Goal: Task Accomplishment & Management: Manage account settings

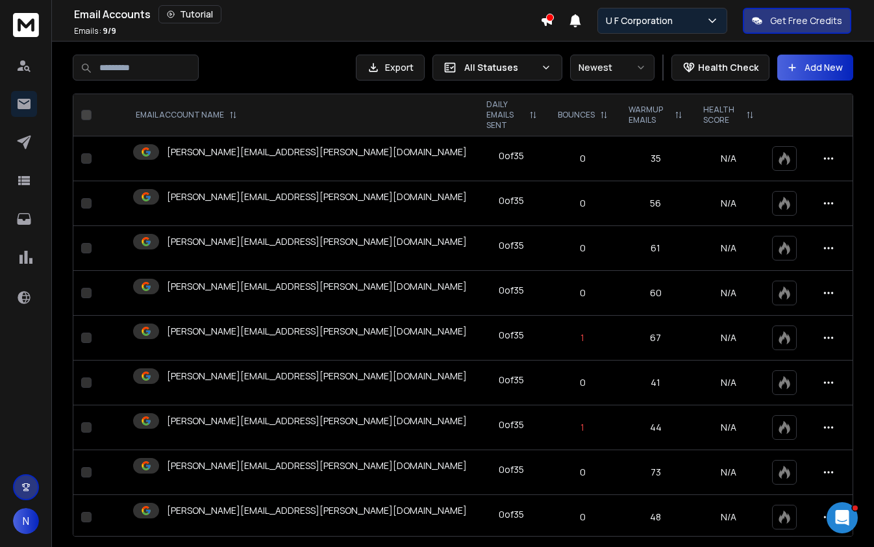
click at [684, 21] on div "U F Corporation" at bounding box center [662, 20] width 113 height 13
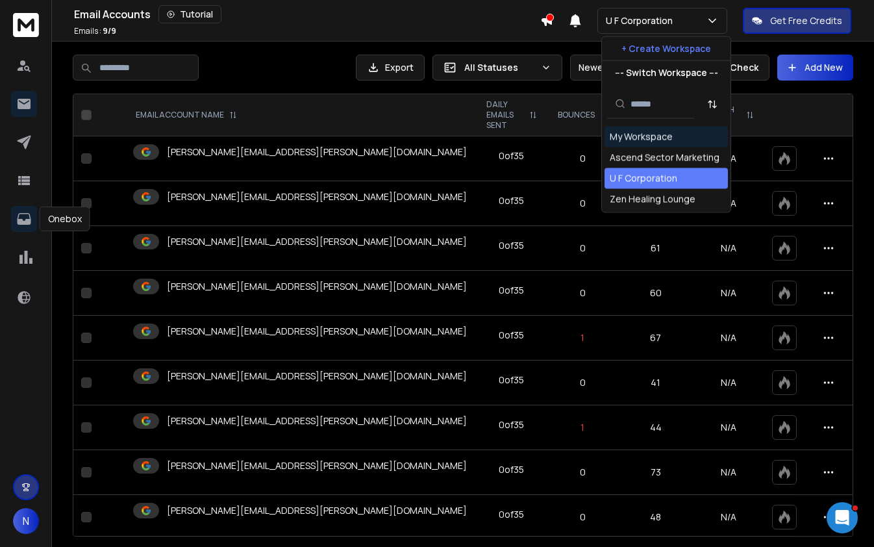
click at [25, 215] on icon at bounding box center [24, 219] width 16 height 16
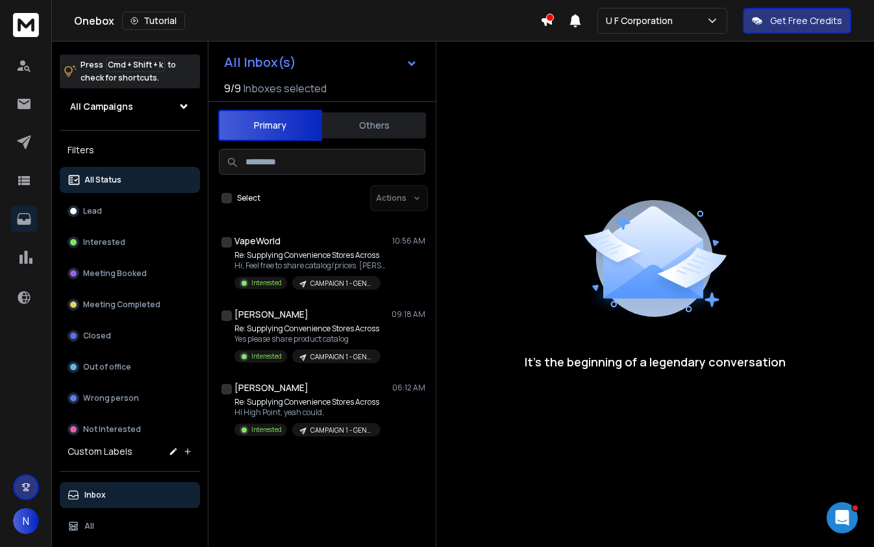
click at [349, 143] on div "Primary Others Select Actions VapeWorld 10:56 AM Re: Supplying Convenience Stor…" at bounding box center [322, 321] width 227 height 418
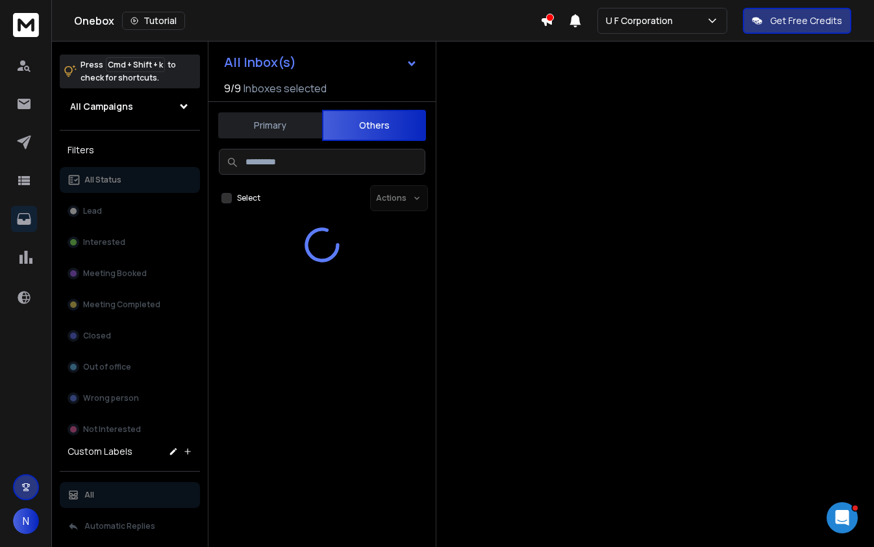
click at [346, 128] on button "Others" at bounding box center [374, 125] width 104 height 31
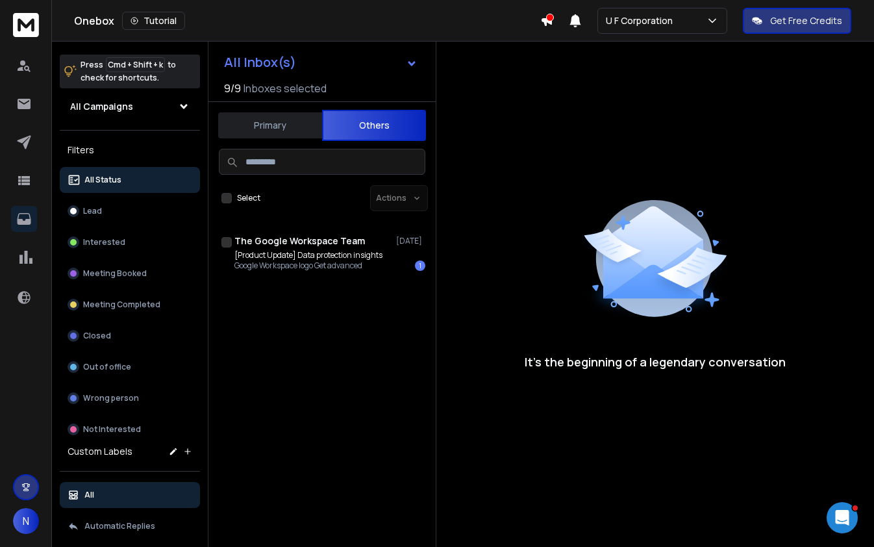
click at [256, 124] on button "Primary" at bounding box center [270, 125] width 104 height 29
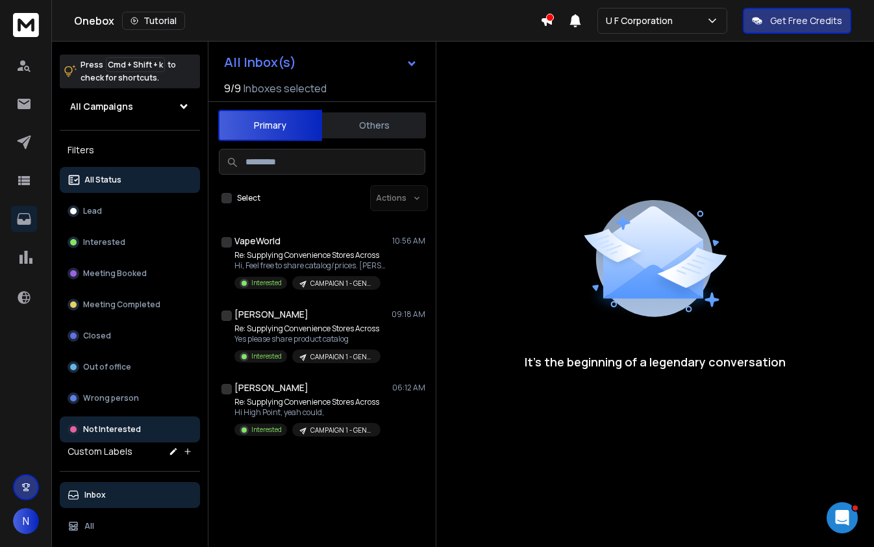
click at [104, 423] on button "Not Interested" at bounding box center [130, 429] width 140 height 26
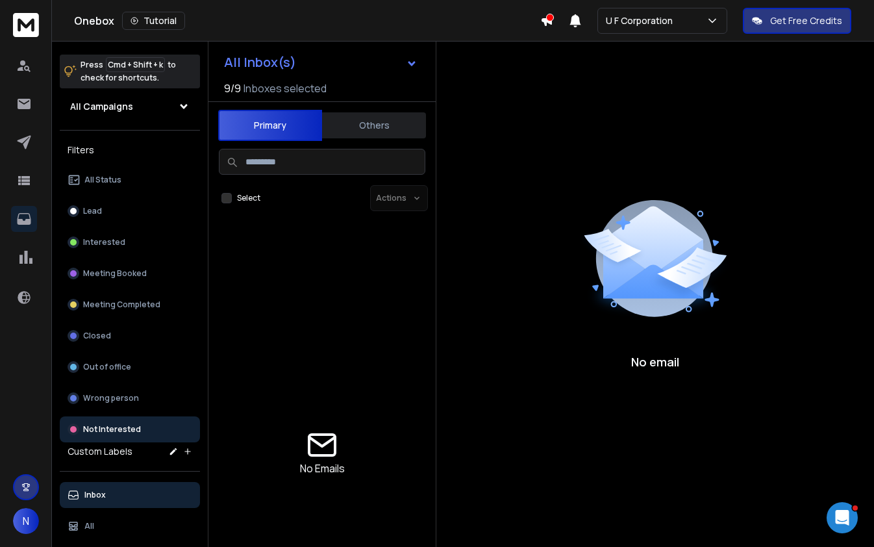
click at [336, 139] on div "Primary Others Select Actions No Emails" at bounding box center [322, 370] width 227 height 516
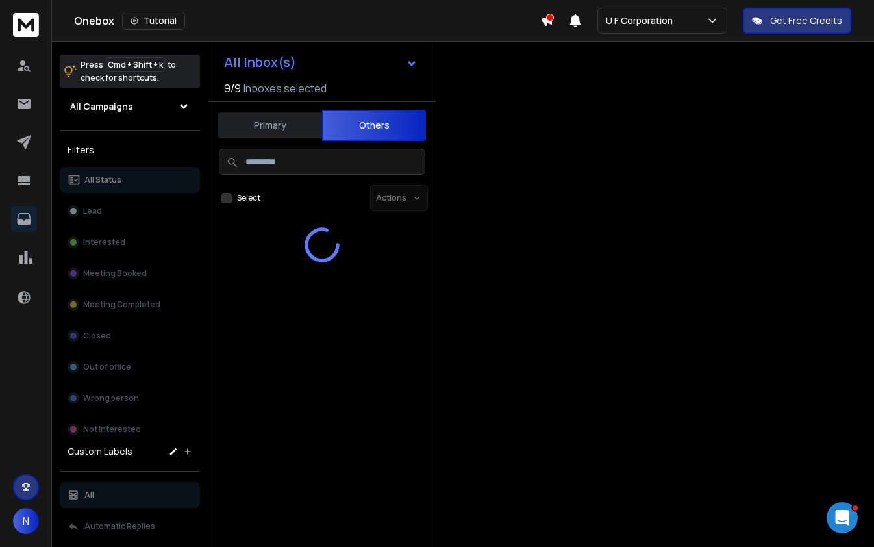
click at [333, 125] on button "Others" at bounding box center [374, 125] width 104 height 31
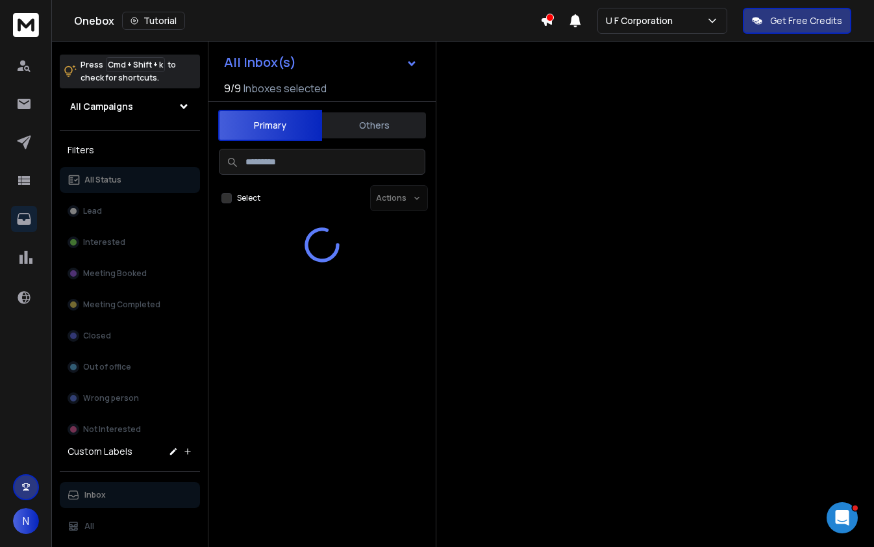
click at [283, 121] on button "Primary" at bounding box center [270, 125] width 104 height 31
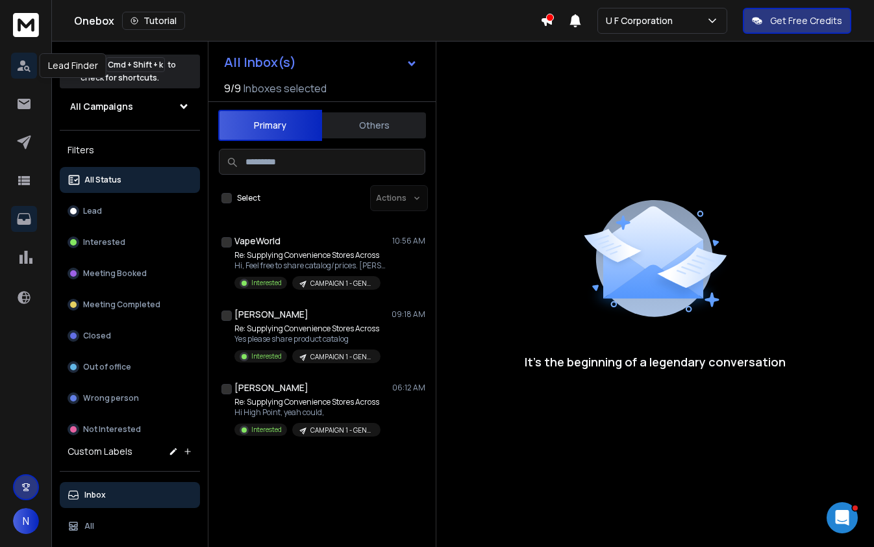
click at [18, 69] on icon at bounding box center [24, 69] width 13 height 6
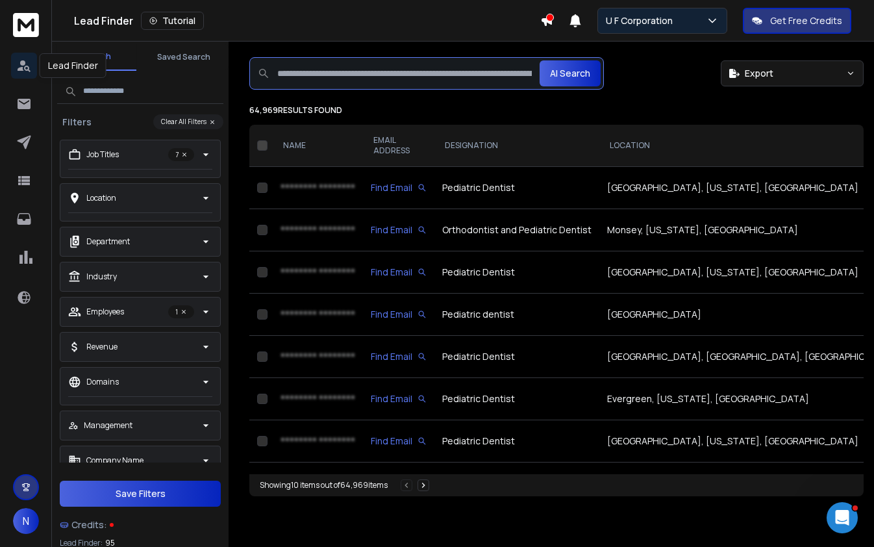
click at [658, 26] on p "U F Corporation" at bounding box center [642, 20] width 72 height 13
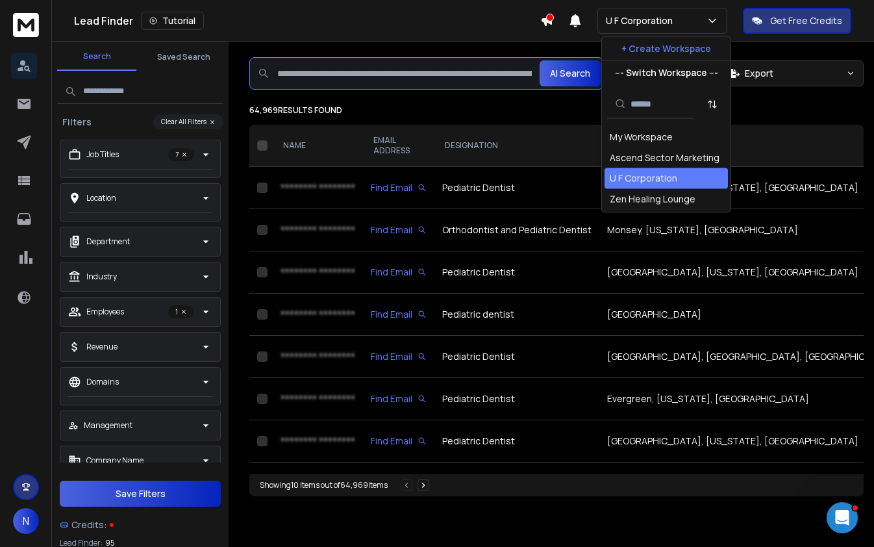
click at [630, 184] on div "U F Corporation" at bounding box center [644, 178] width 68 height 13
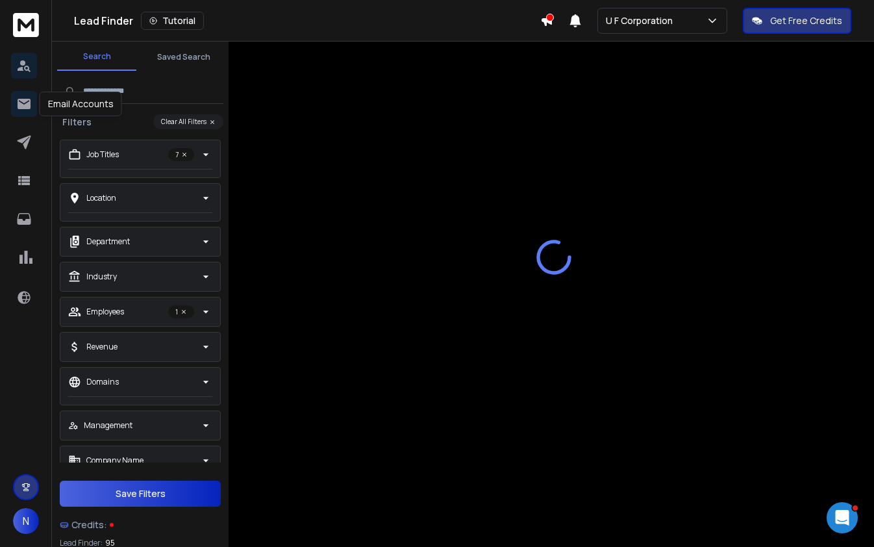
click at [26, 101] on icon at bounding box center [24, 104] width 16 height 16
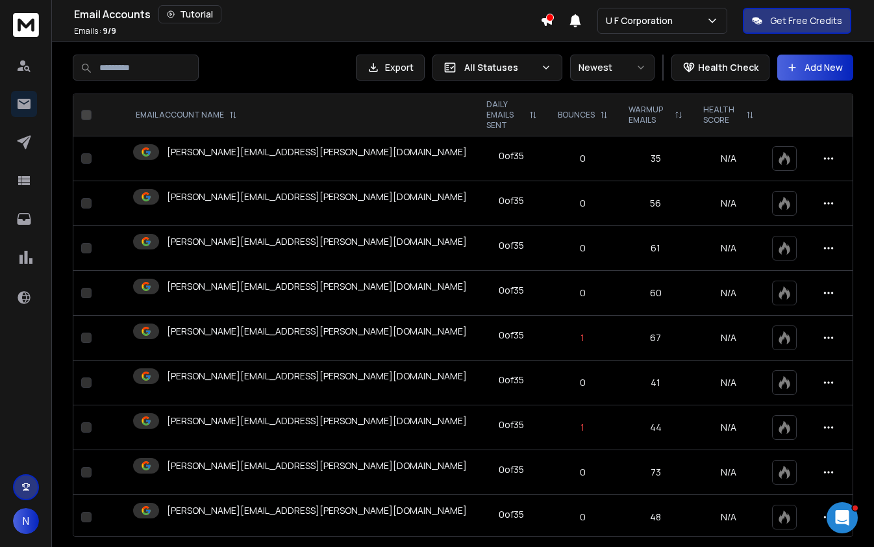
click at [772, 159] on div at bounding box center [784, 158] width 25 height 25
click at [779, 158] on icon at bounding box center [784, 158] width 11 height 13
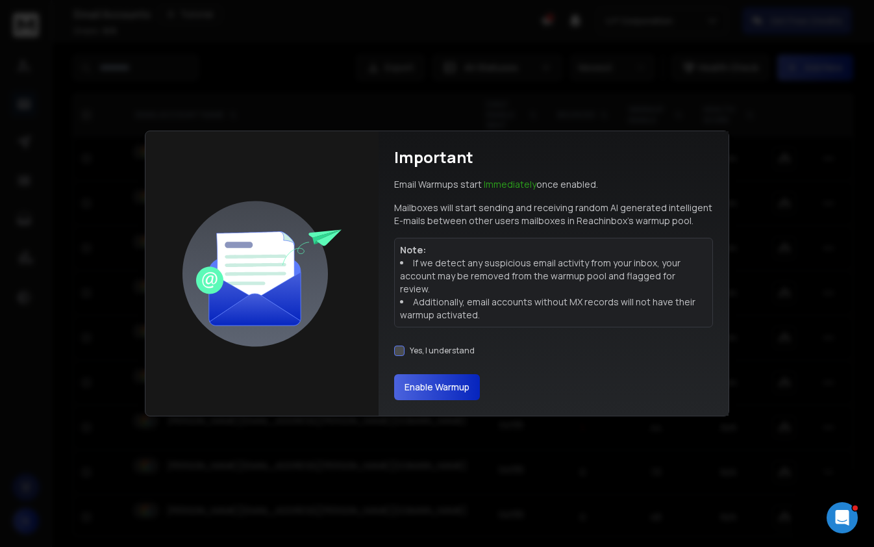
click at [401, 346] on button "Yes, I understand" at bounding box center [399, 351] width 10 height 10
click at [474, 379] on button "Enable Warmup" at bounding box center [437, 387] width 86 height 26
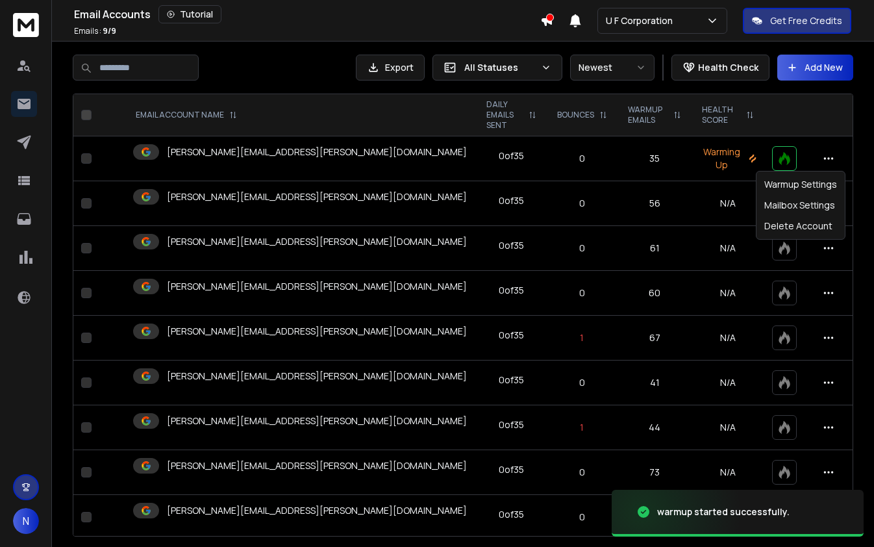
click at [825, 155] on icon at bounding box center [829, 159] width 12 height 12
click at [795, 183] on div "Warmup Settings" at bounding box center [800, 184] width 83 height 21
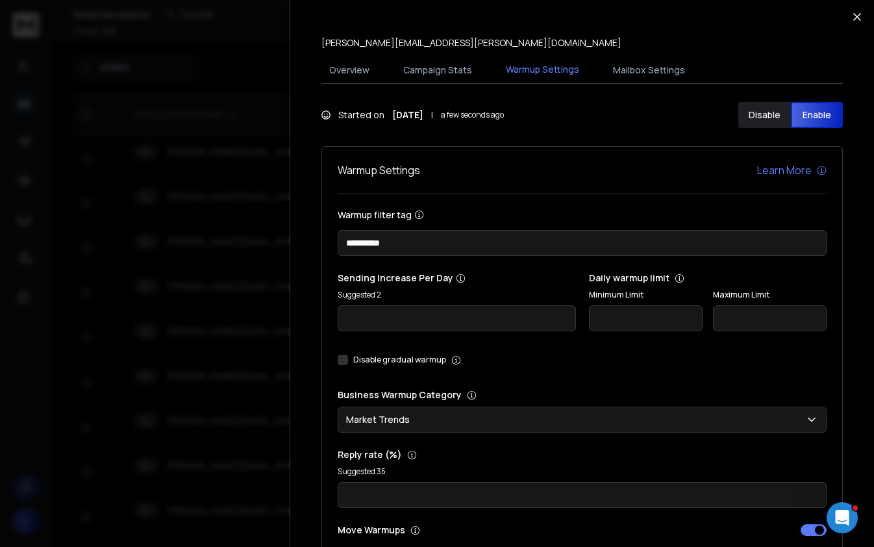
click at [851, 18] on icon "button" at bounding box center [857, 16] width 13 height 13
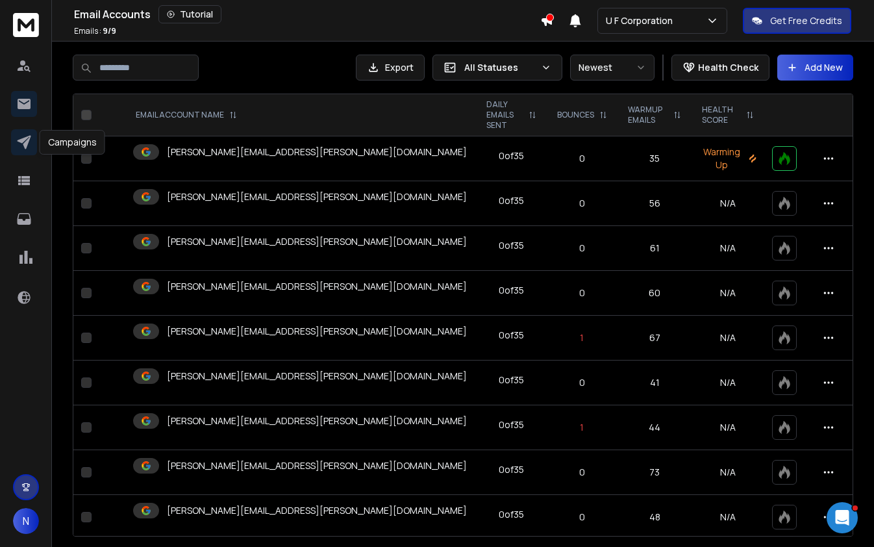
click at [25, 136] on icon at bounding box center [24, 142] width 16 height 16
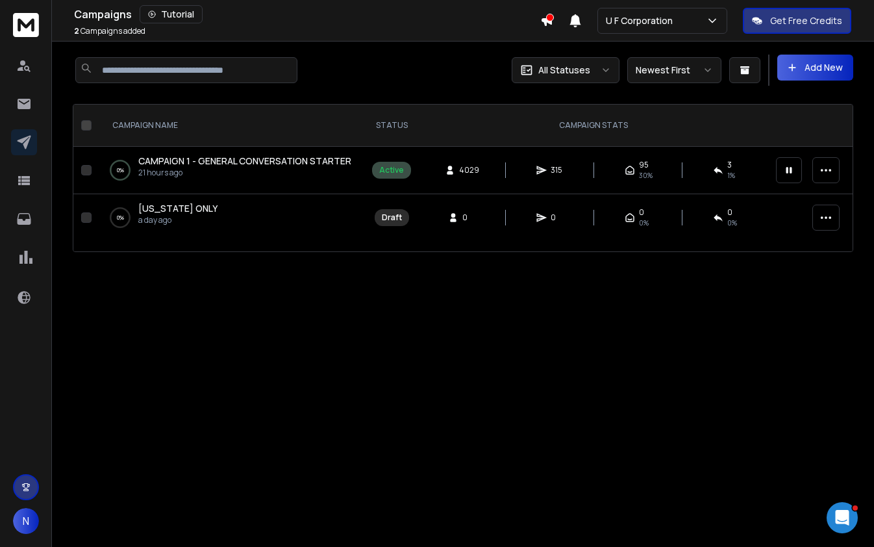
click at [165, 169] on p "21 hours ago" at bounding box center [244, 173] width 213 height 10
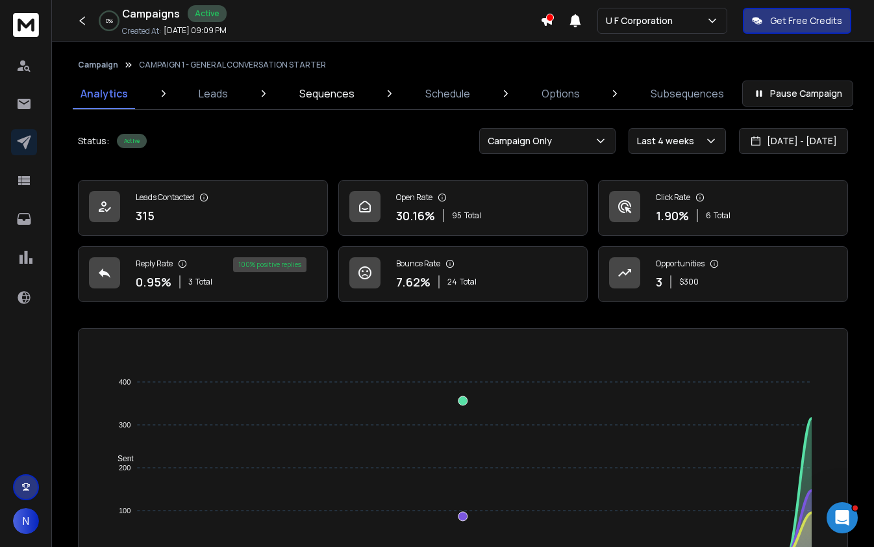
click at [311, 92] on p "Sequences" at bounding box center [326, 94] width 55 height 16
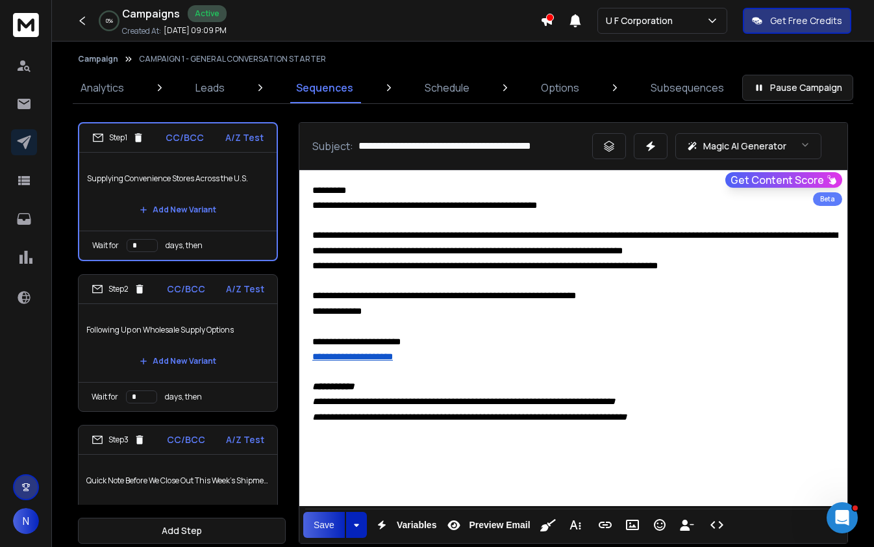
scroll to position [3, 0]
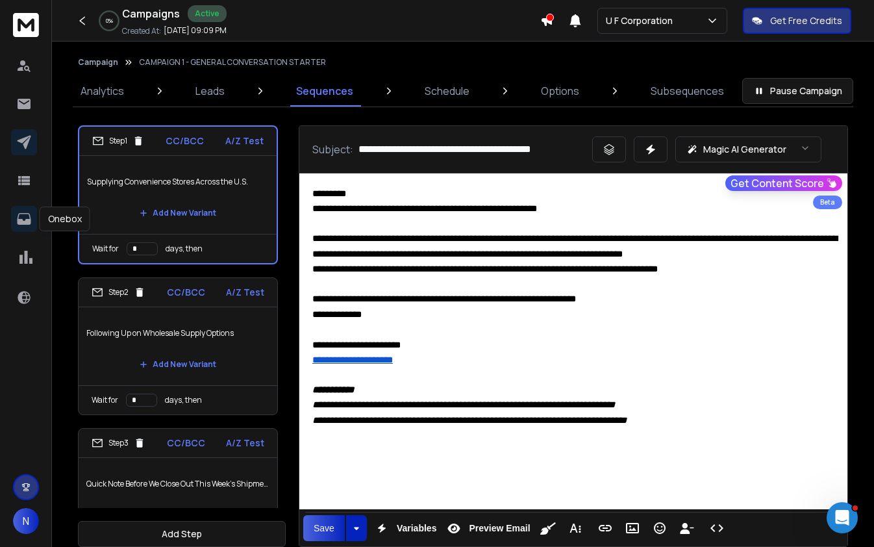
click at [22, 223] on icon at bounding box center [24, 219] width 14 height 12
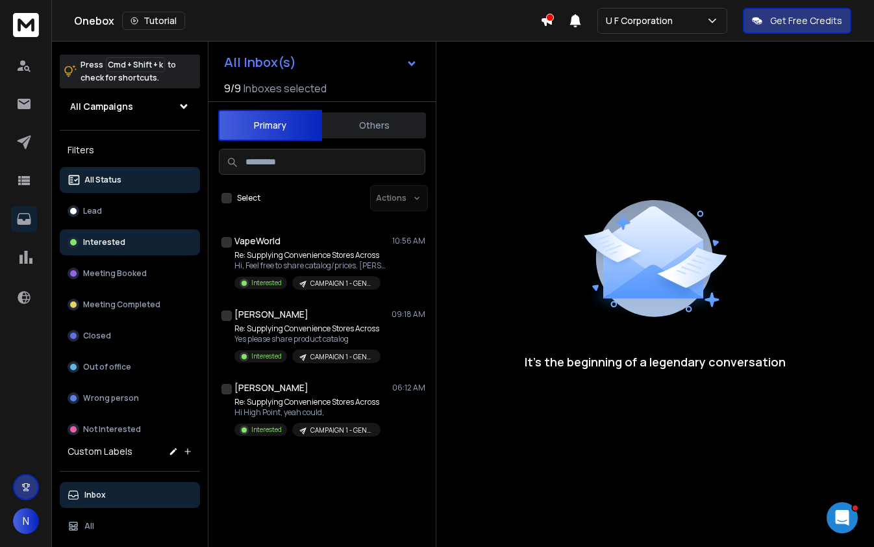
click at [99, 254] on button "Interested" at bounding box center [130, 242] width 140 height 26
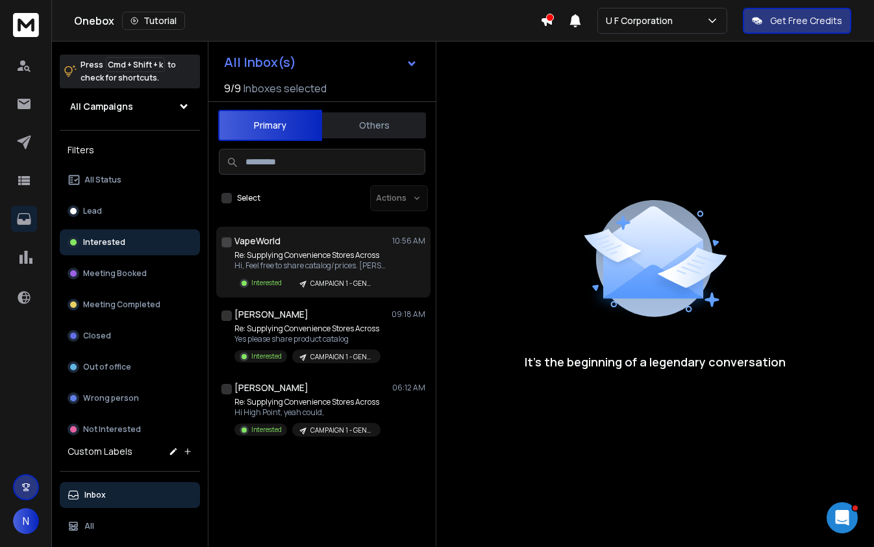
click at [285, 256] on p "Re: Supplying Convenience Stores Across" at bounding box center [313, 255] width 156 height 10
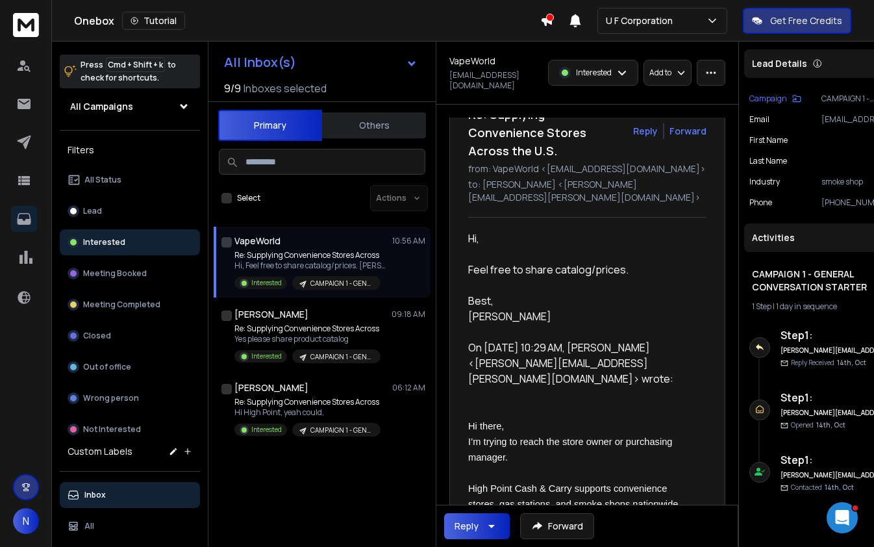
scroll to position [68, 0]
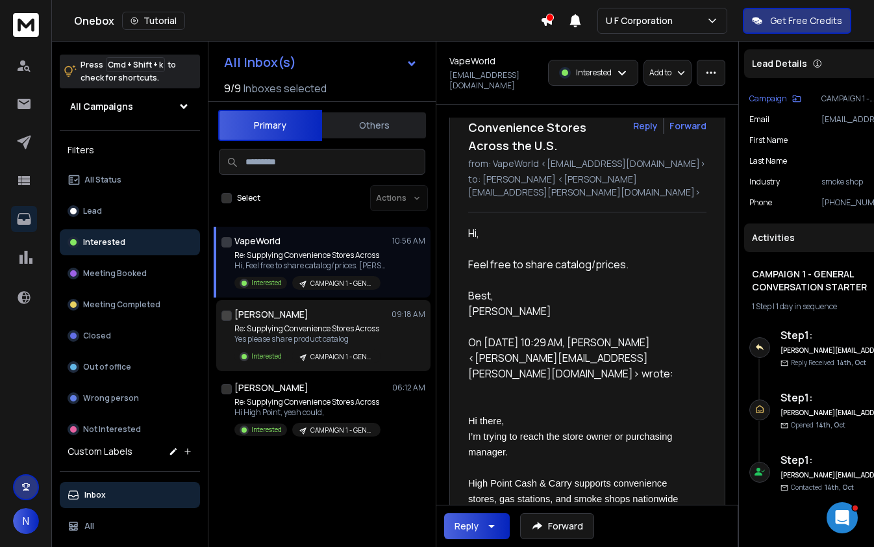
click at [282, 325] on p "Re: Supplying Convenience Stores Across" at bounding box center [308, 329] width 146 height 10
